Goal: Navigation & Orientation: Find specific page/section

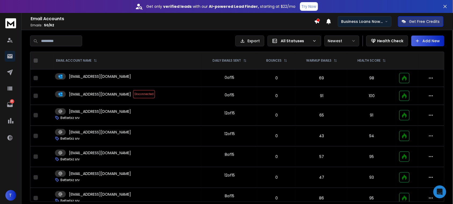
click at [361, 20] on p "Business Loans Now (Anthony)" at bounding box center [364, 21] width 44 height 5
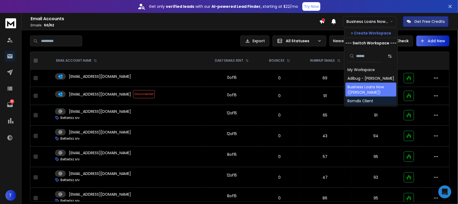
click at [364, 103] on div "Romdix Client" at bounding box center [361, 100] width 26 height 5
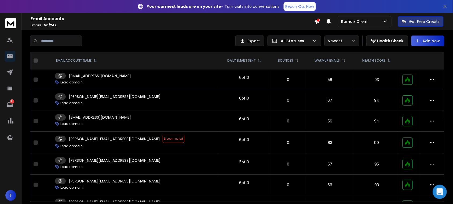
click at [445, 188] on div "Open Intercom Messenger" at bounding box center [440, 191] width 14 height 14
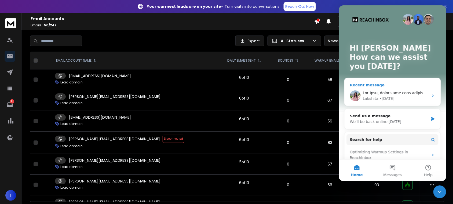
click at [403, 95] on div "Intercom messenger" at bounding box center [396, 93] width 66 height 6
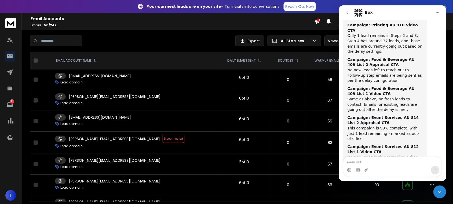
scroll to position [396, 0]
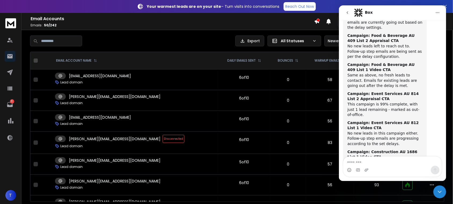
click at [347, 9] on button "go back" at bounding box center [347, 12] width 10 height 10
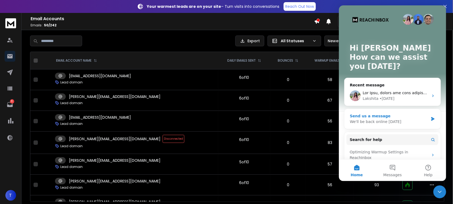
scroll to position [0, 0]
click at [152, 44] on div at bounding box center [131, 40] width 202 height 11
click at [436, 192] on div "Close Intercom Messenger" at bounding box center [439, 191] width 13 height 13
